Goal: Navigation & Orientation: Find specific page/section

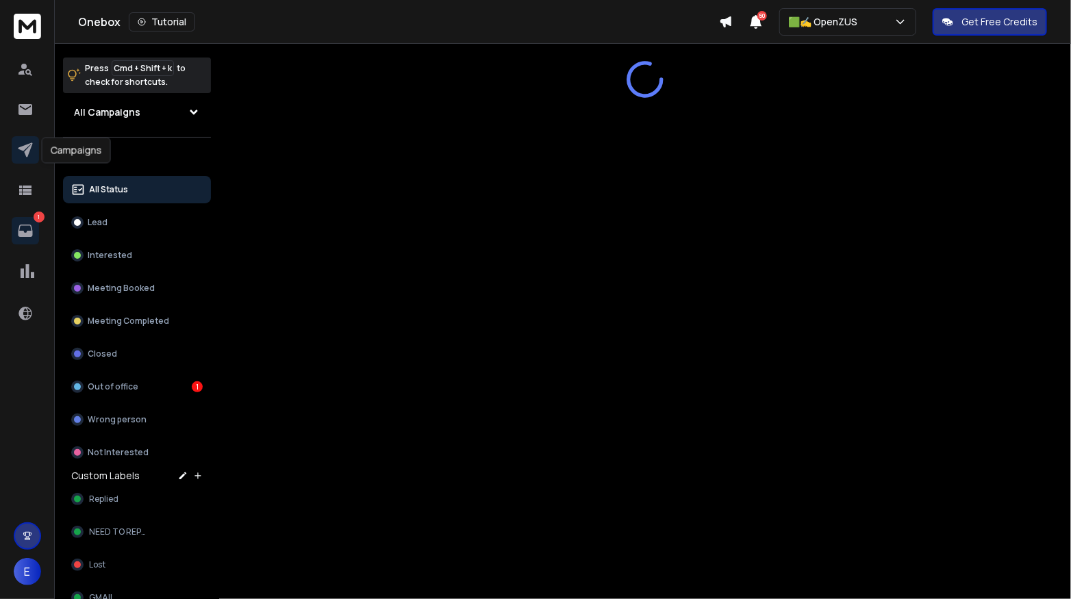
click at [38, 140] on link at bounding box center [25, 149] width 27 height 27
click at [33, 150] on icon at bounding box center [25, 150] width 16 height 16
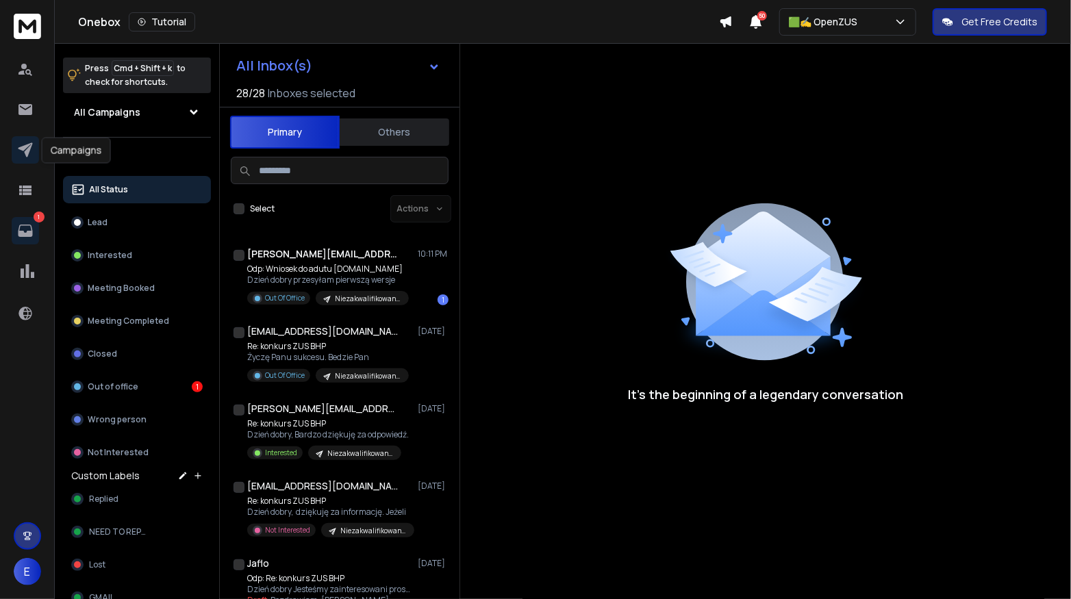
click at [25, 146] on icon at bounding box center [25, 150] width 14 height 14
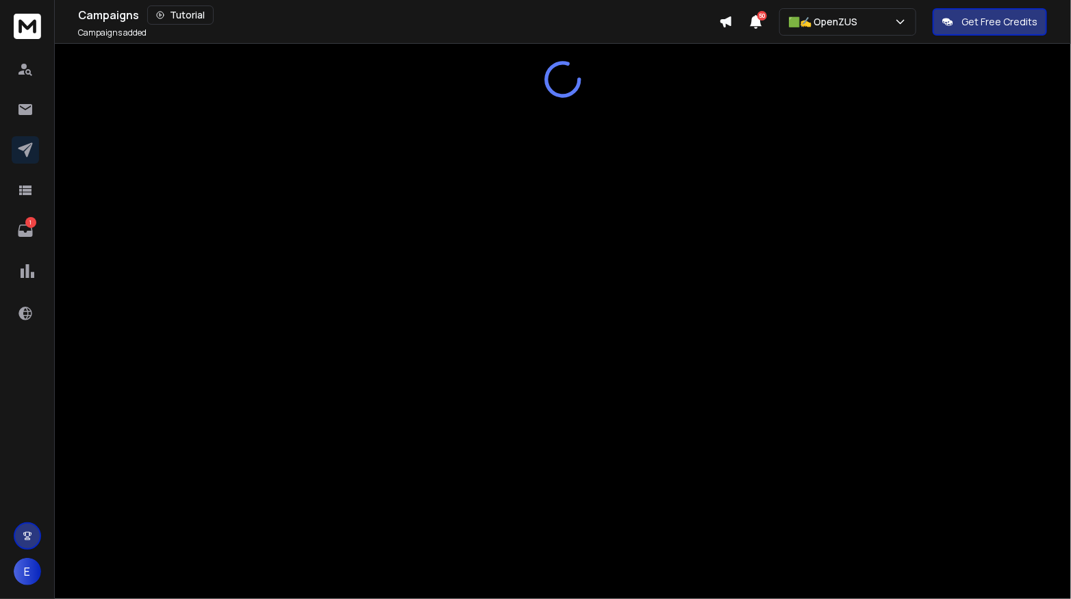
click at [24, 146] on icon at bounding box center [25, 150] width 14 height 14
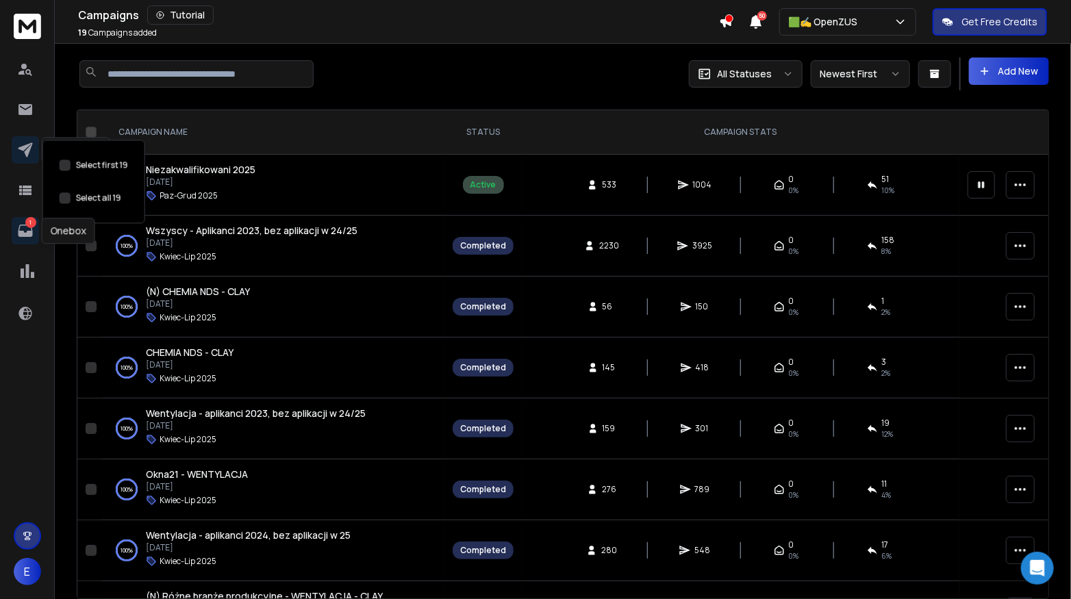
click at [25, 223] on p "1" at bounding box center [30, 222] width 11 height 11
